Goal: Information Seeking & Learning: Check status

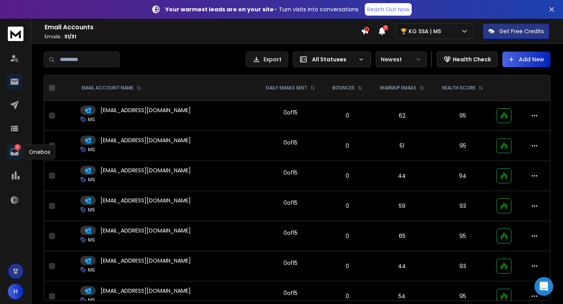
click at [18, 151] on icon at bounding box center [14, 152] width 8 height 7
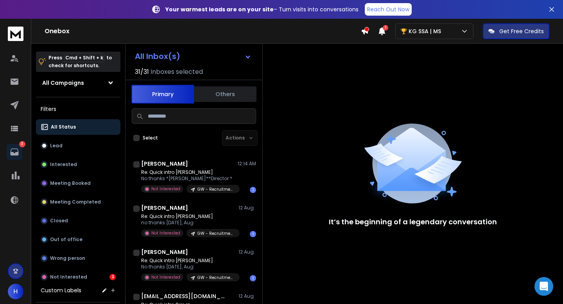
click at [129, 149] on div "Select Actions [PERSON_NAME] 12:14 AM Re: Quick intro [PERSON_NAME] No thanks *…" at bounding box center [194, 242] width 137 height 274
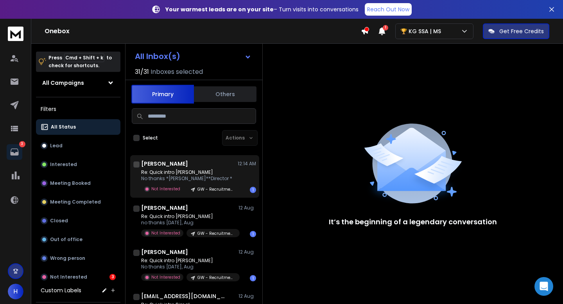
click at [190, 171] on p "Re: Quick intro [PERSON_NAME]" at bounding box center [188, 172] width 94 height 6
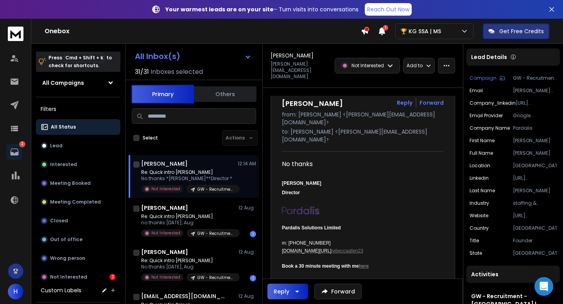
scroll to position [46, 0]
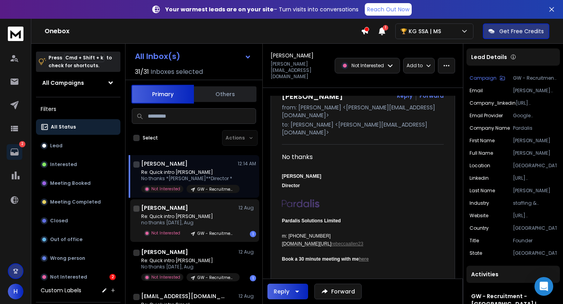
click at [181, 220] on p "no thanks [DATE], Aug" at bounding box center [188, 223] width 94 height 6
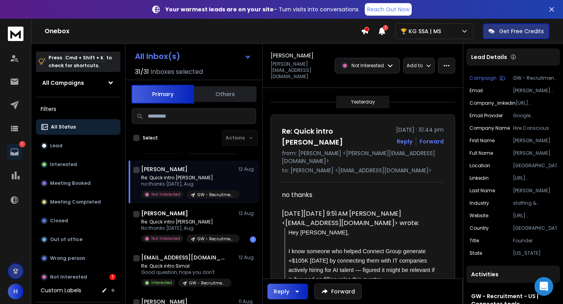
scroll to position [41, 0]
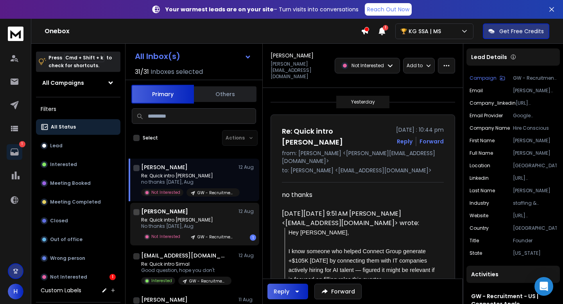
click at [197, 215] on div "[PERSON_NAME] [DATE]" at bounding box center [198, 212] width 115 height 8
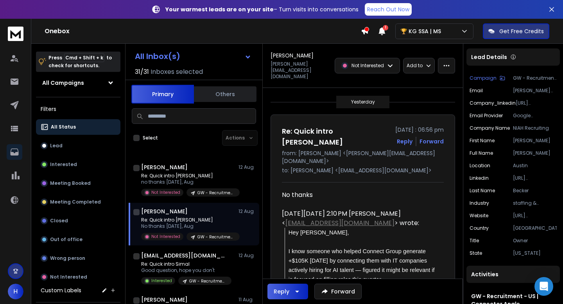
scroll to position [65, 0]
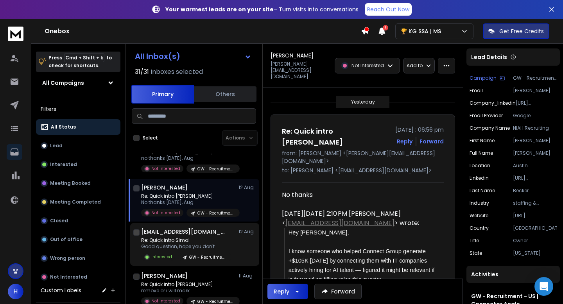
click at [210, 240] on p "Re: Quick intro Simal" at bounding box center [186, 240] width 90 height 6
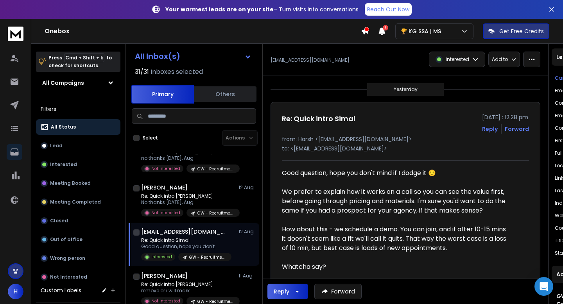
scroll to position [0, 0]
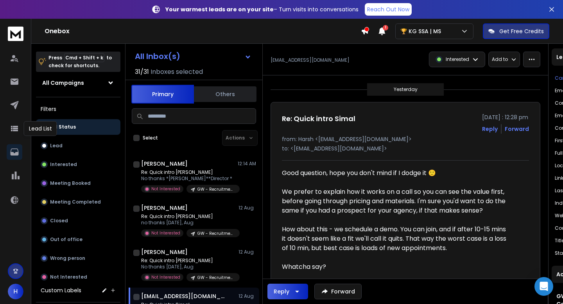
click at [5, 107] on div "H" at bounding box center [15, 163] width 31 height 289
click at [18, 105] on icon at bounding box center [14, 105] width 9 height 9
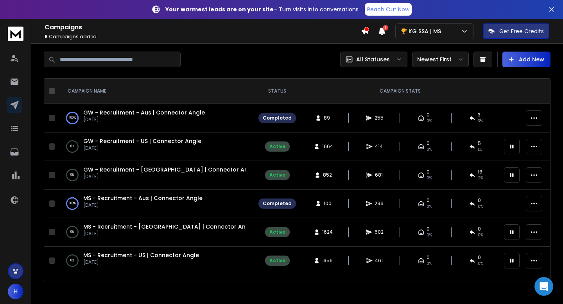
click at [176, 176] on p "[DATE]" at bounding box center [164, 177] width 163 height 6
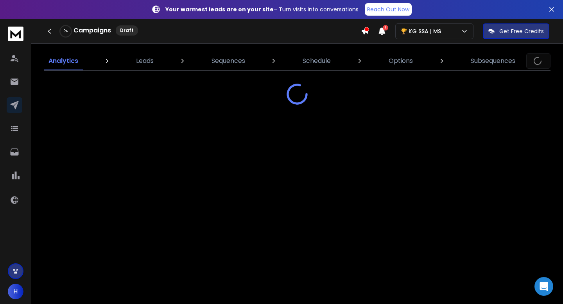
click at [173, 171] on div "Your warmest leads are on your site – Turn visits into conversations Reach Out …" at bounding box center [281, 152] width 563 height 304
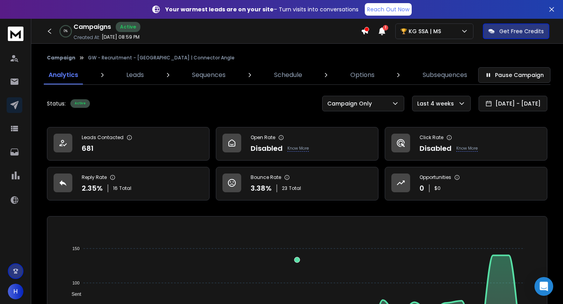
click at [69, 59] on button "Campaign" at bounding box center [61, 58] width 29 height 6
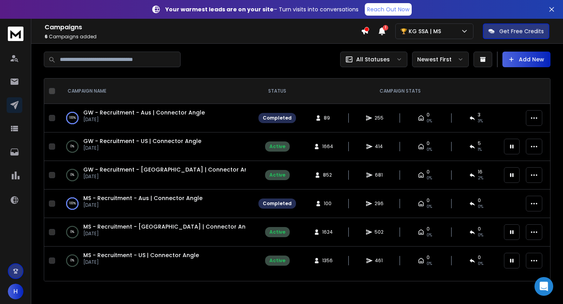
click at [162, 142] on span "GW - Recruitment - US | Connector Angle" at bounding box center [142, 141] width 118 height 8
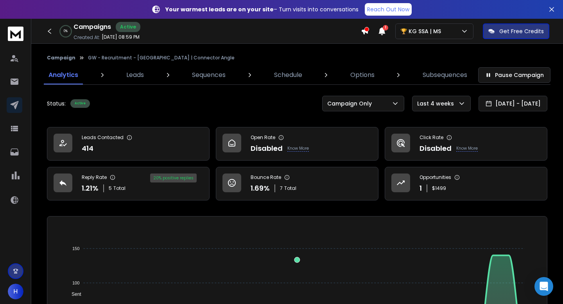
click at [59, 58] on button "Campaign" at bounding box center [61, 58] width 29 height 6
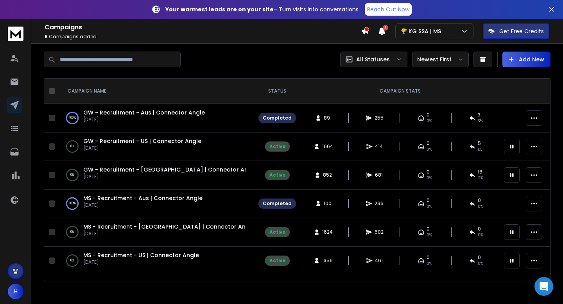
click at [151, 104] on td "100 % GW - Recruitment - Aus | Connector Angle [DATE]" at bounding box center [156, 118] width 196 height 29
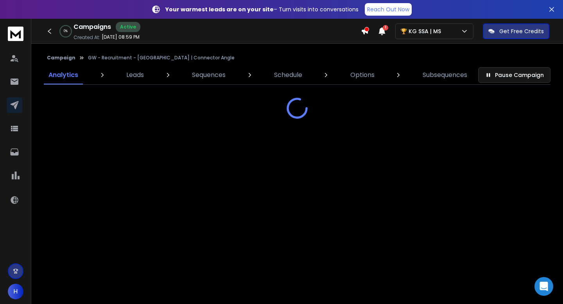
click at [149, 114] on div at bounding box center [297, 108] width 501 height 25
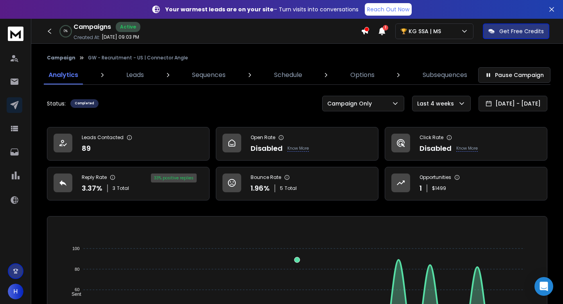
click at [63, 56] on button "Campaign" at bounding box center [61, 58] width 29 height 6
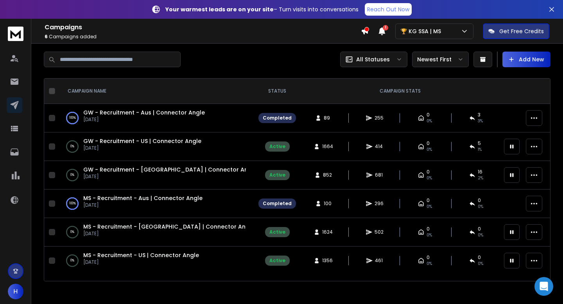
click at [151, 114] on span "GW - Recruitment - Aus | Connector Angle" at bounding box center [144, 113] width 122 height 8
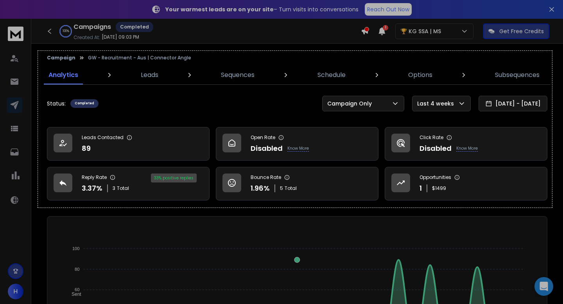
drag, startPoint x: 38, startPoint y: 51, endPoint x: 552, endPoint y: 208, distance: 537.8
click at [552, 208] on div "1315 X 401" at bounding box center [281, 287] width 563 height 574
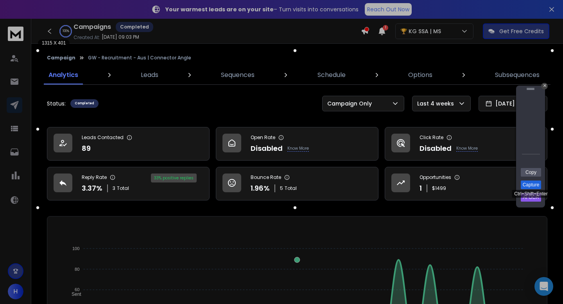
click at [526, 186] on link "Capture" at bounding box center [531, 185] width 20 height 9
